Goal: Task Accomplishment & Management: Use online tool/utility

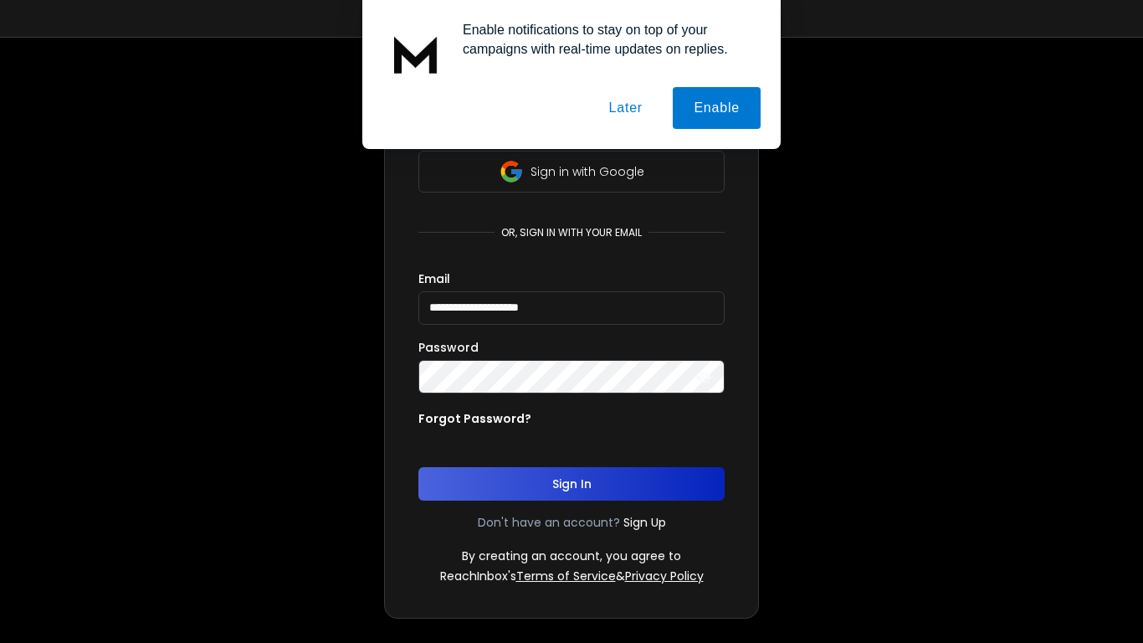
type input "**********"
click at [571, 483] on button "Sign In" at bounding box center [571, 483] width 306 height 33
